Goal: Information Seeking & Learning: Stay updated

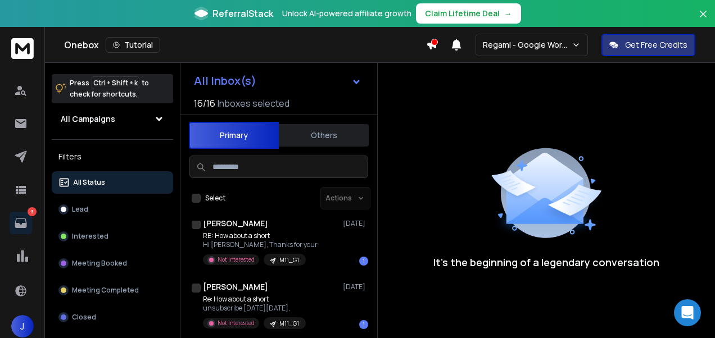
scroll to position [105, 0]
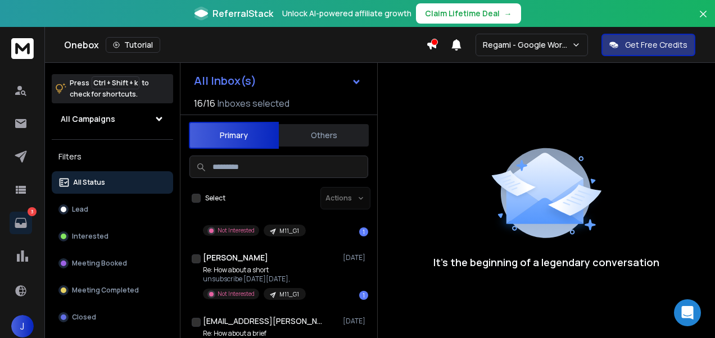
click at [269, 278] on p "unsubscribe On Wed, Oct 8," at bounding box center [254, 279] width 103 height 9
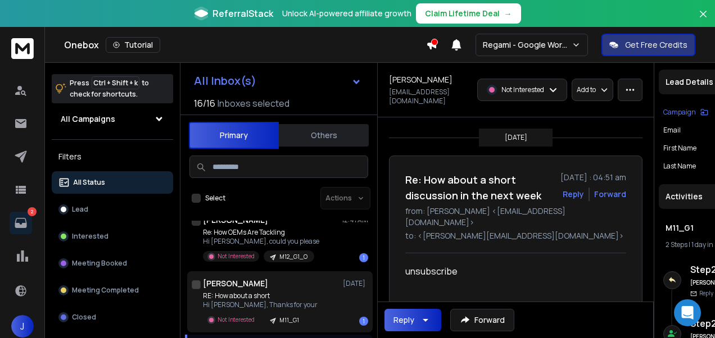
scroll to position [10, 0]
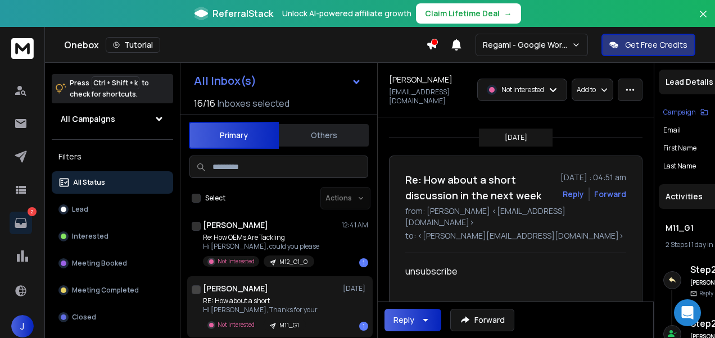
click at [261, 296] on div "Eran Weragama 09 Oct RE: How about a short Hi Teresa, Thanks for your Not Inter…" at bounding box center [285, 307] width 165 height 48
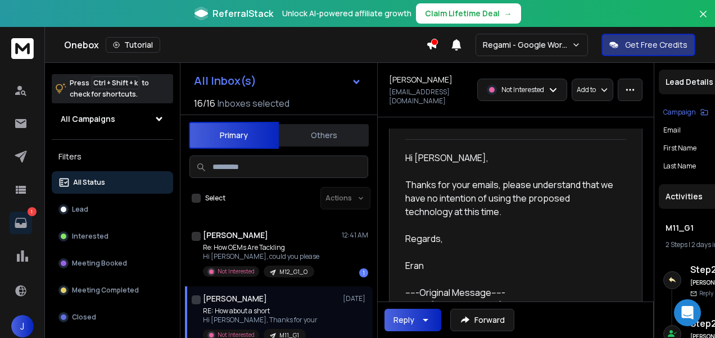
scroll to position [0, 0]
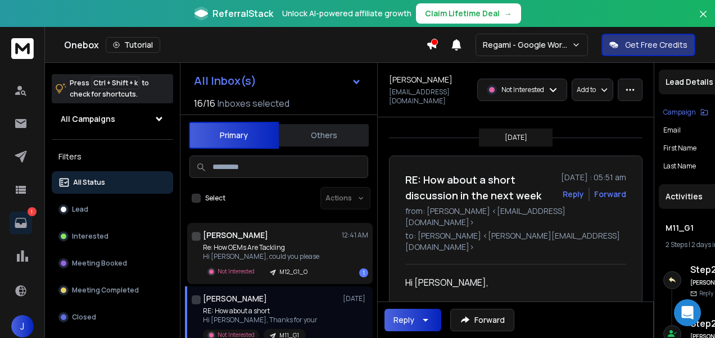
click at [319, 250] on div "Re: How OEMs Are Tackling Hi Jennifer, could you please Not Interested M12_G1_O…" at bounding box center [285, 260] width 165 height 34
